Goal: Task Accomplishment & Management: Use online tool/utility

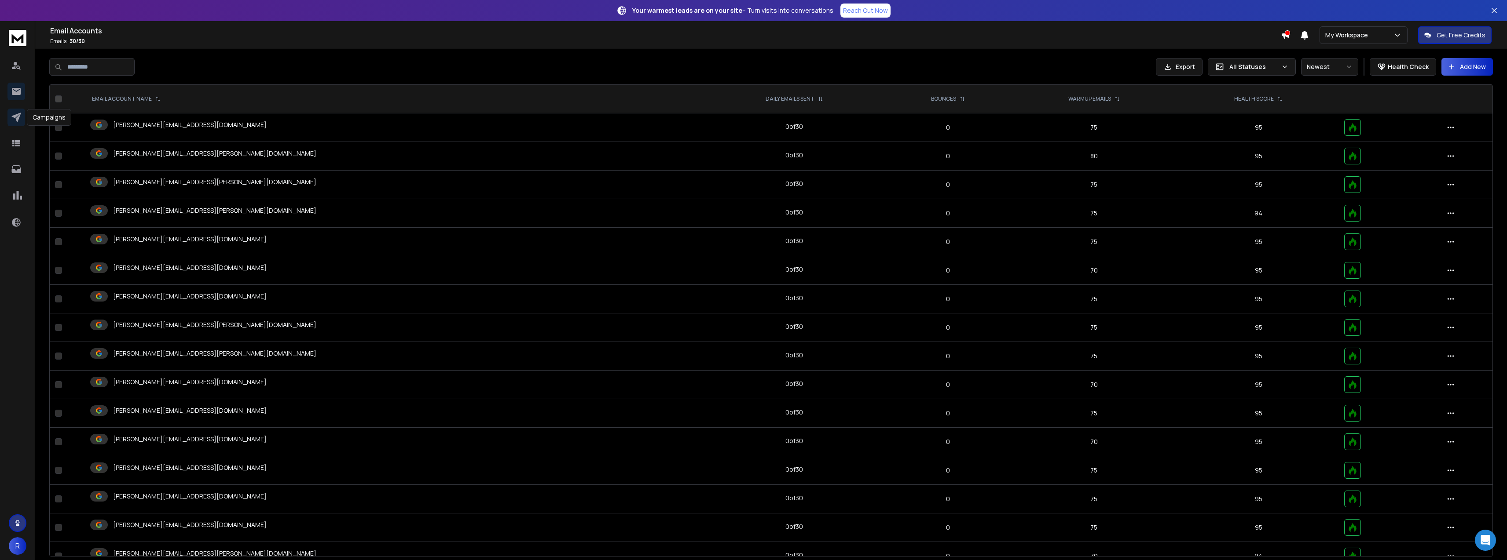
click at [22, 126] on link at bounding box center [16, 118] width 18 height 18
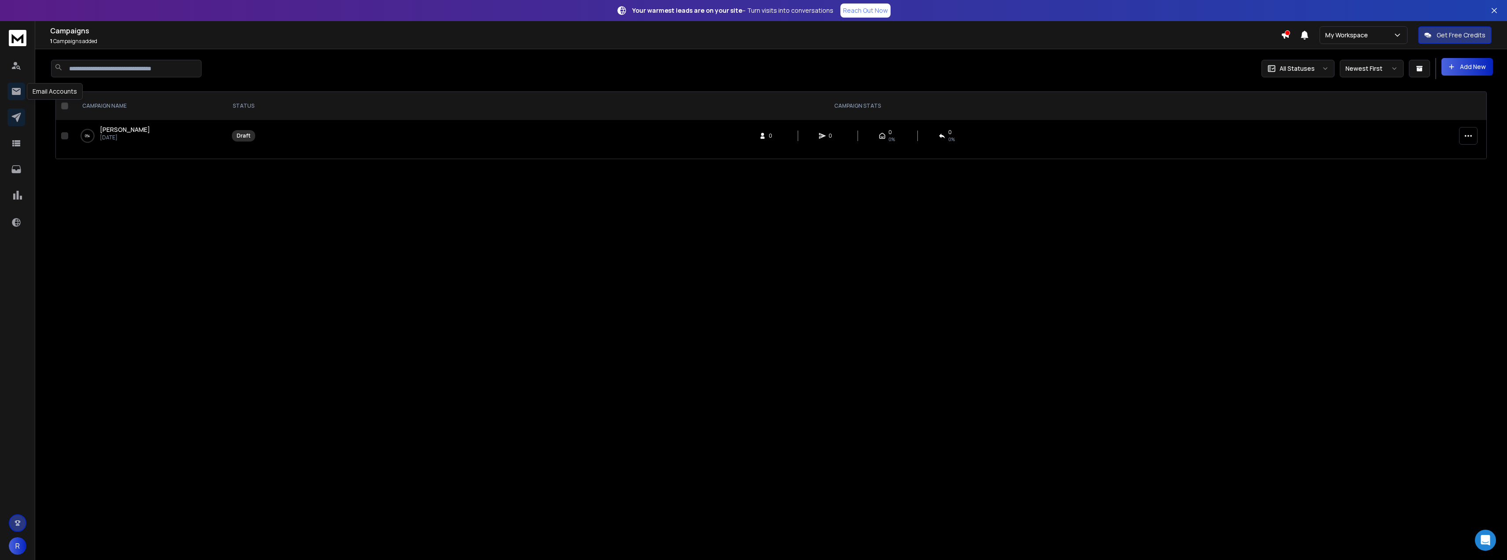
click at [11, 95] on icon at bounding box center [16, 91] width 11 height 11
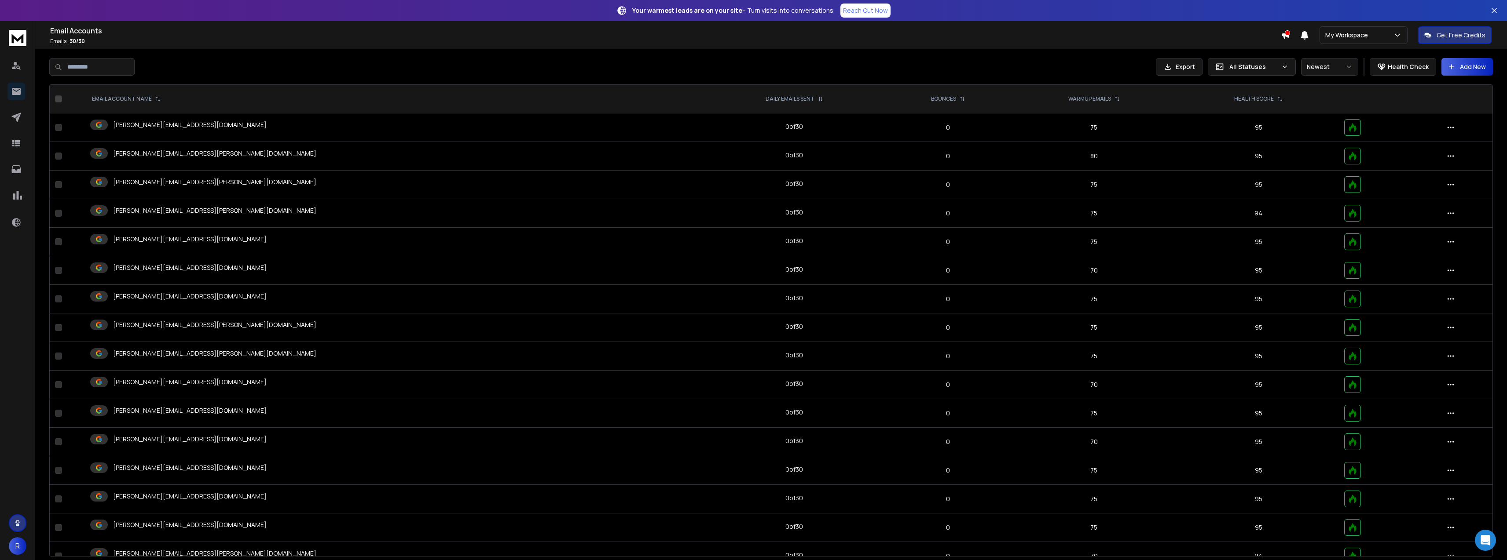
click at [1018, 105] on th "WARMUP EMAILS" at bounding box center [1094, 99] width 168 height 29
click at [1068, 100] on p "WARMUP EMAILS" at bounding box center [1089, 98] width 43 height 7
click at [1010, 126] on td "80" at bounding box center [1094, 128] width 168 height 29
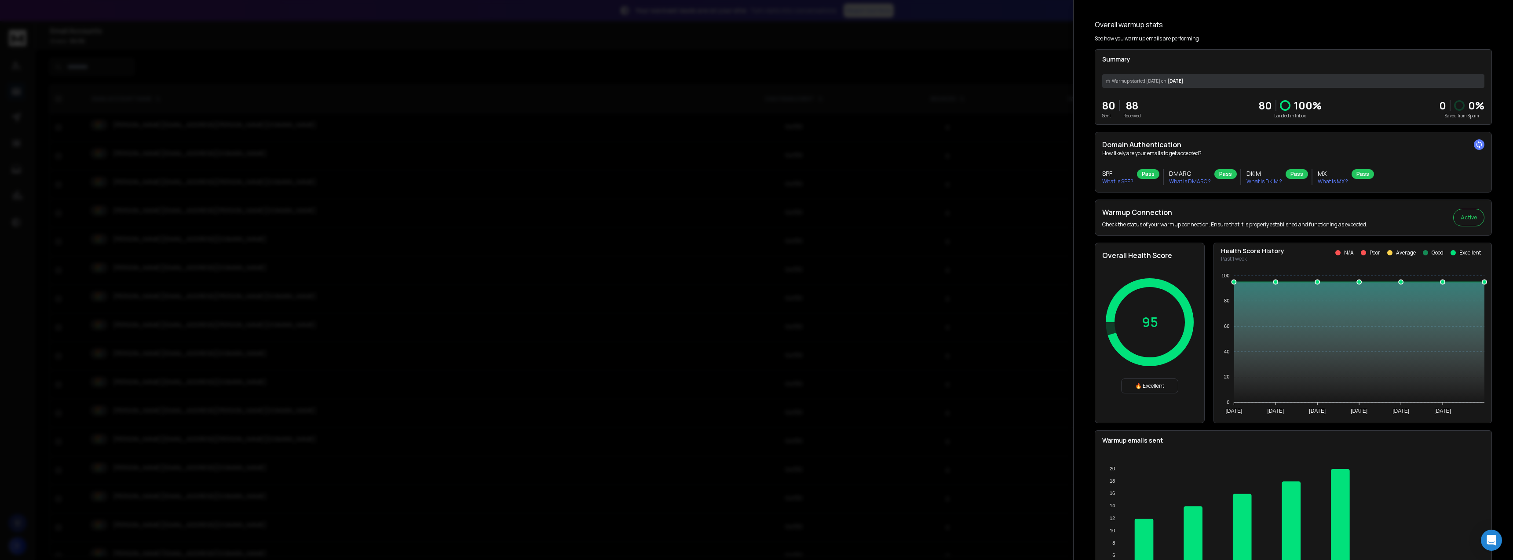
scroll to position [138, 0]
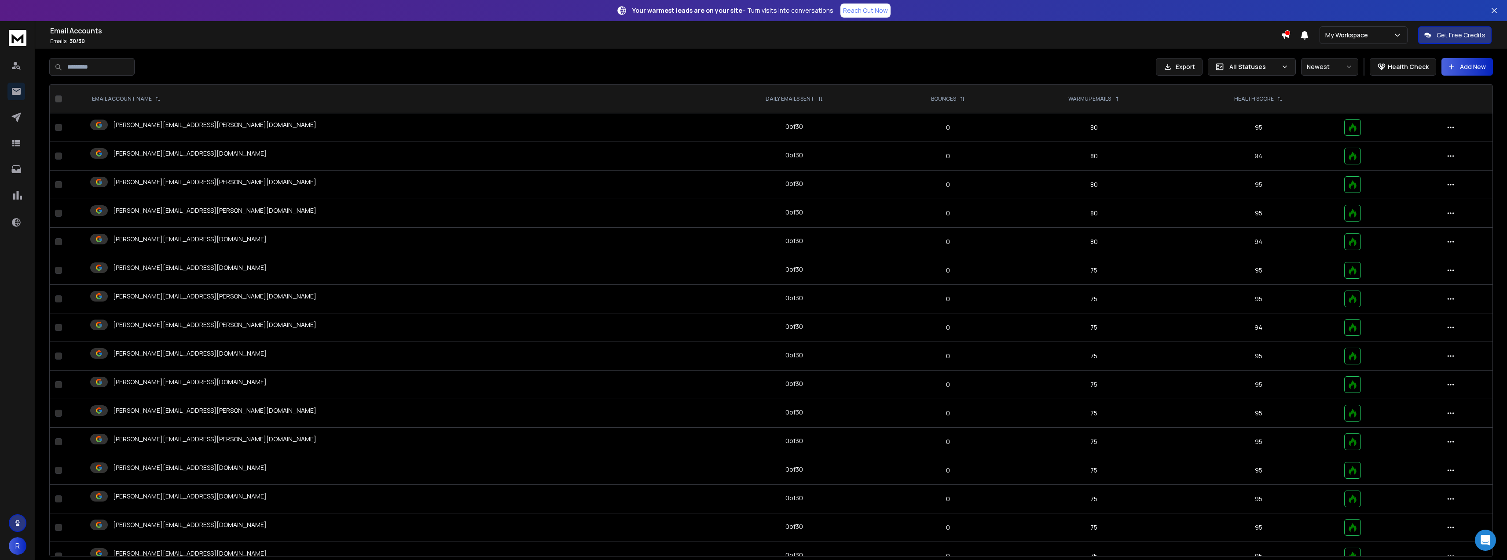
click at [1084, 154] on td "80" at bounding box center [1094, 156] width 168 height 29
